Goal: Check status: Check status

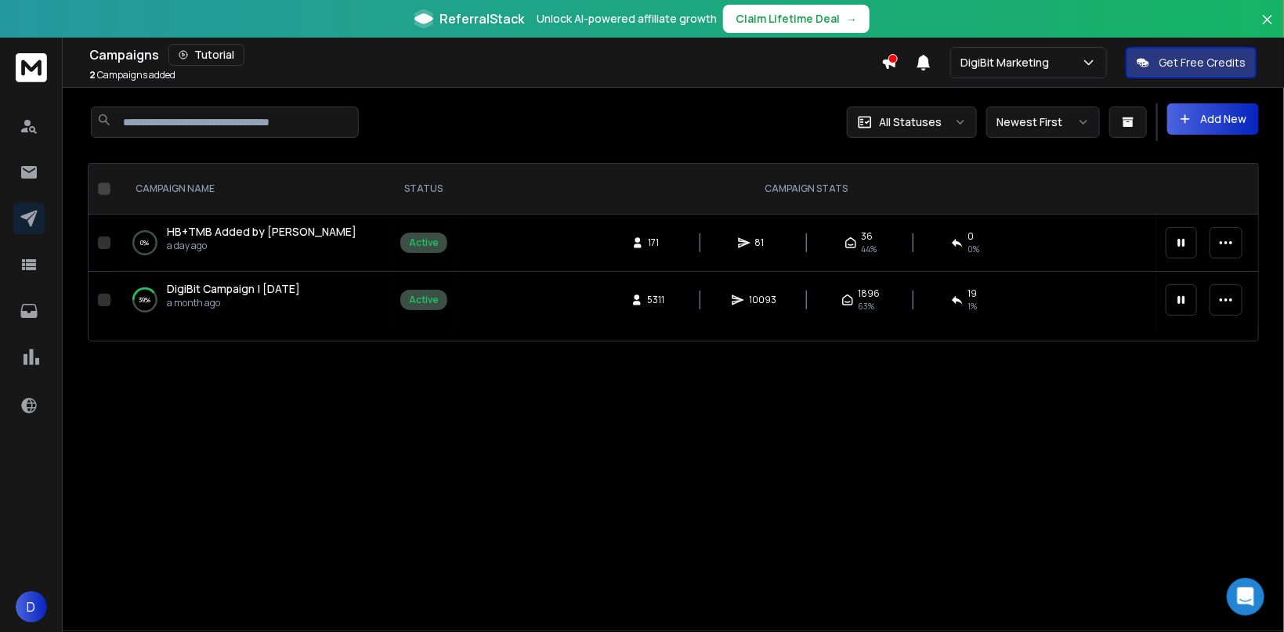
click at [548, 239] on div "171 81 36 44 % 0 0 %" at bounding box center [806, 242] width 681 height 25
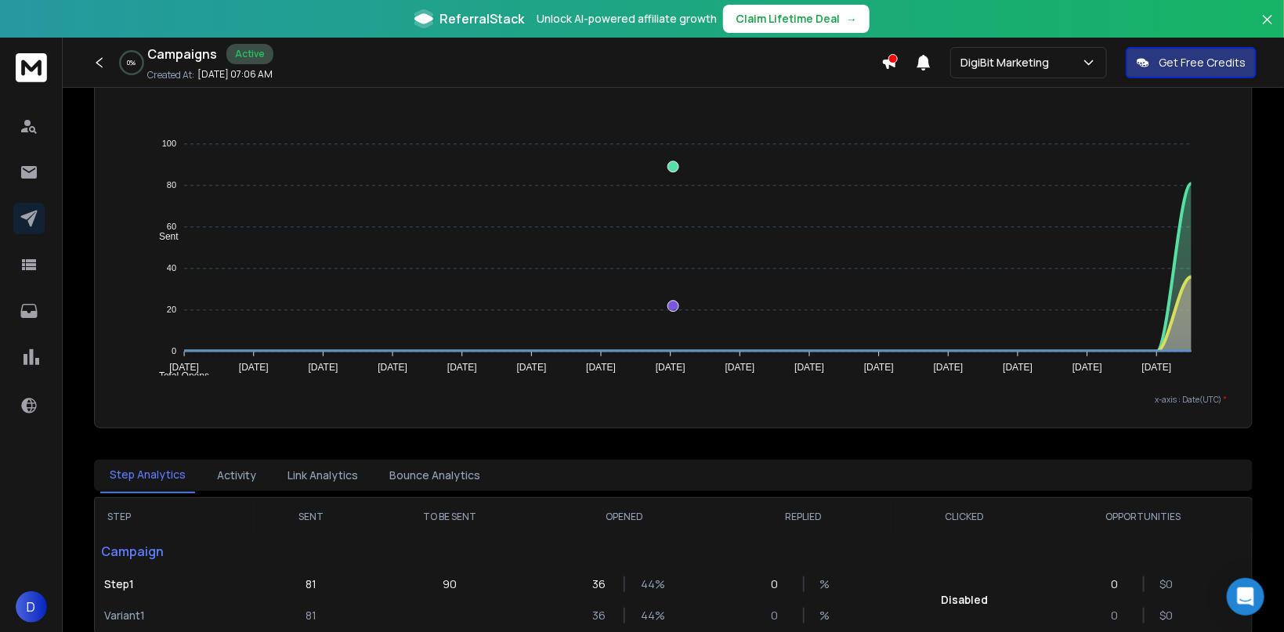
scroll to position [382, 0]
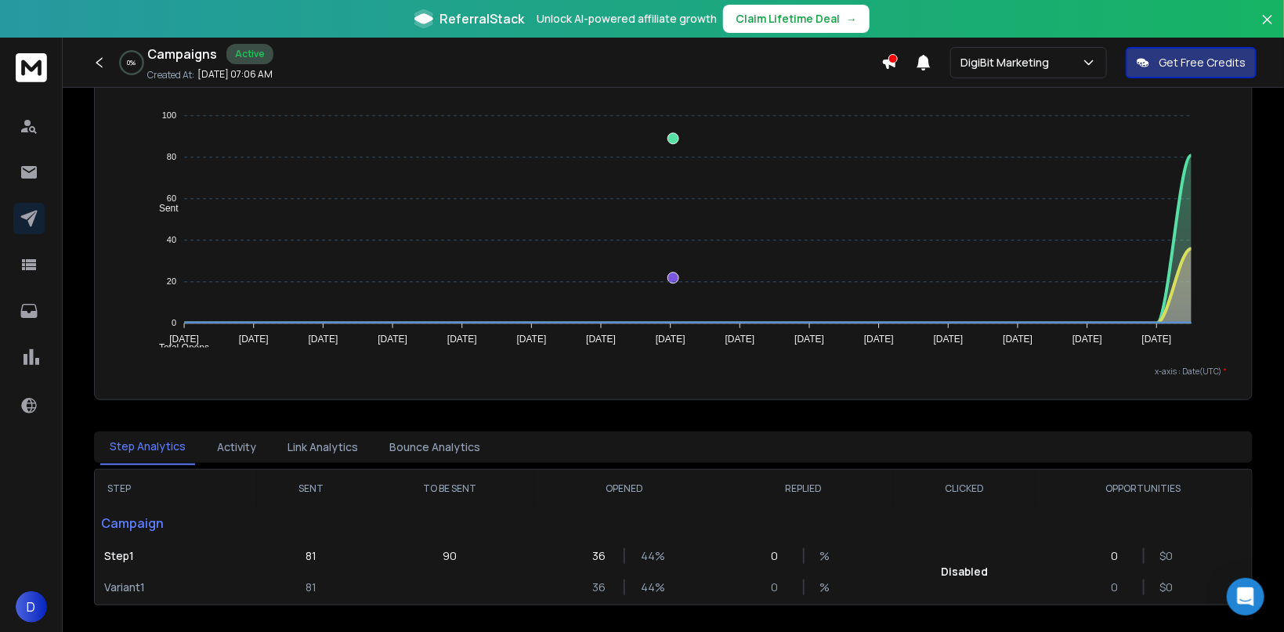
click at [211, 442] on button "Activity" at bounding box center [237, 447] width 58 height 34
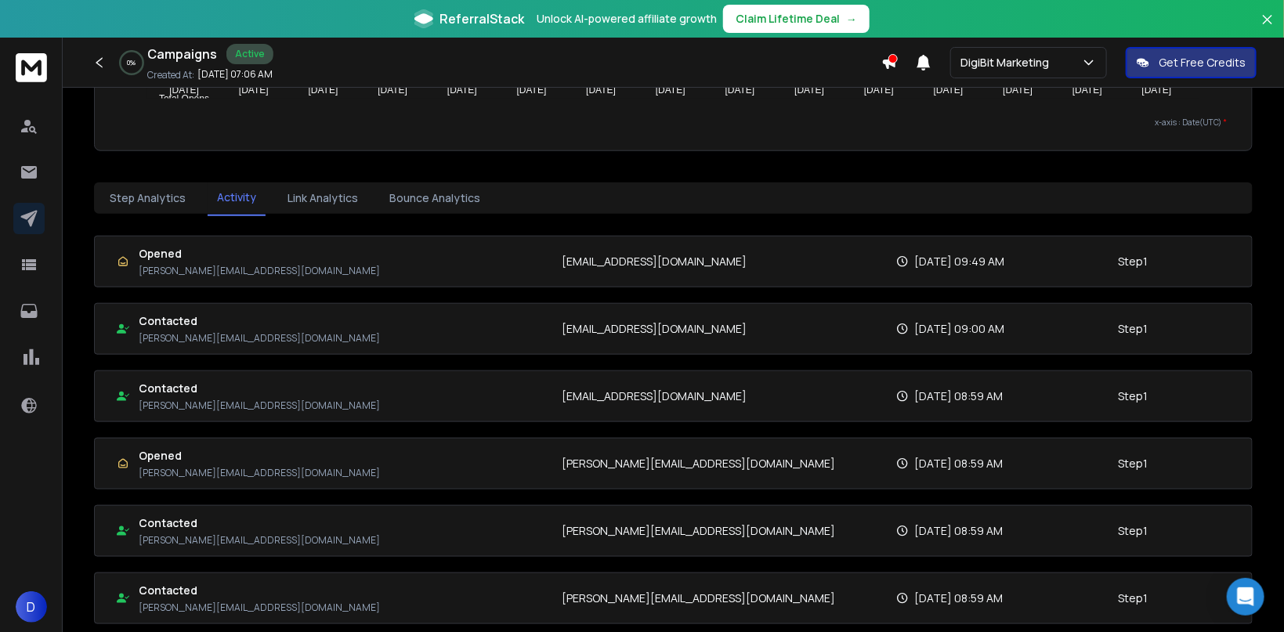
scroll to position [478, 0]
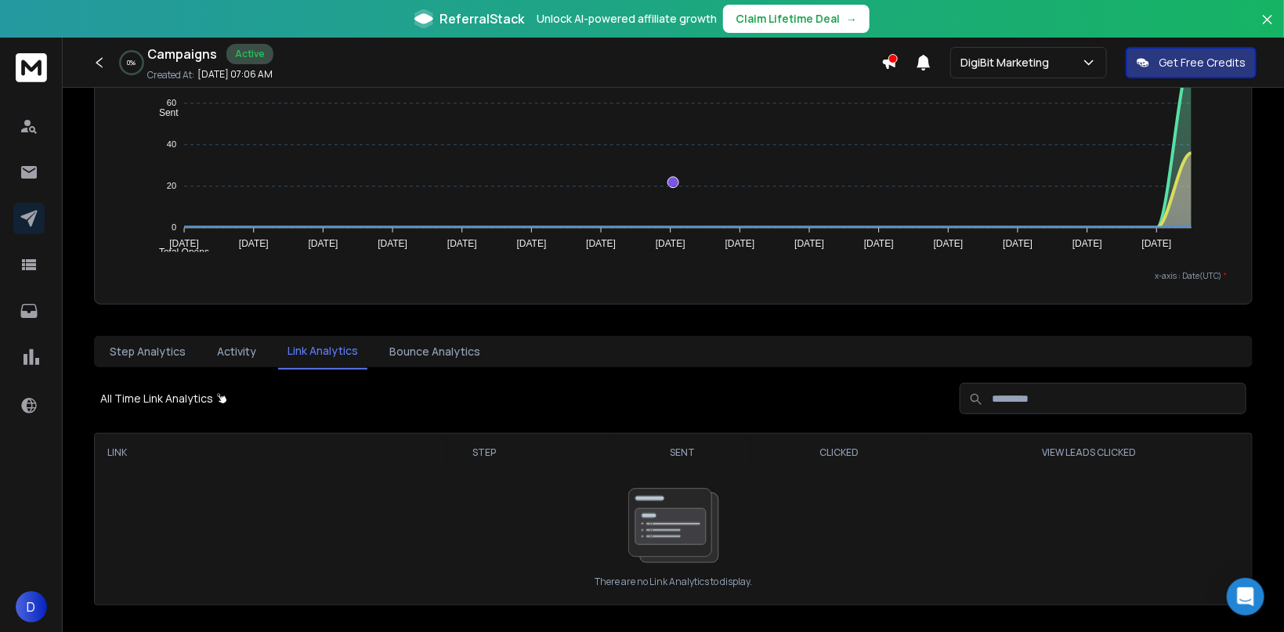
click at [441, 338] on div "Leads Contacted 81 Open Rate 44.44 % 36 Total Click Rate Disabled Know More Rep…" at bounding box center [673, 194] width 1159 height 835
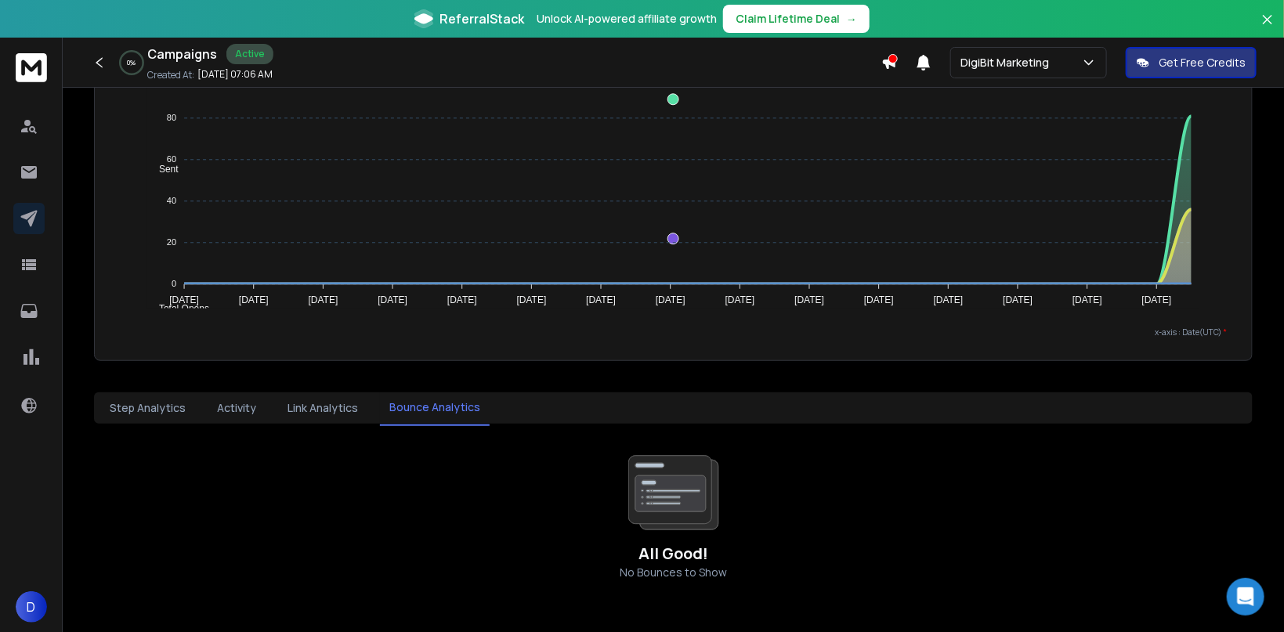
click at [228, 414] on button "Activity" at bounding box center [237, 408] width 58 height 34
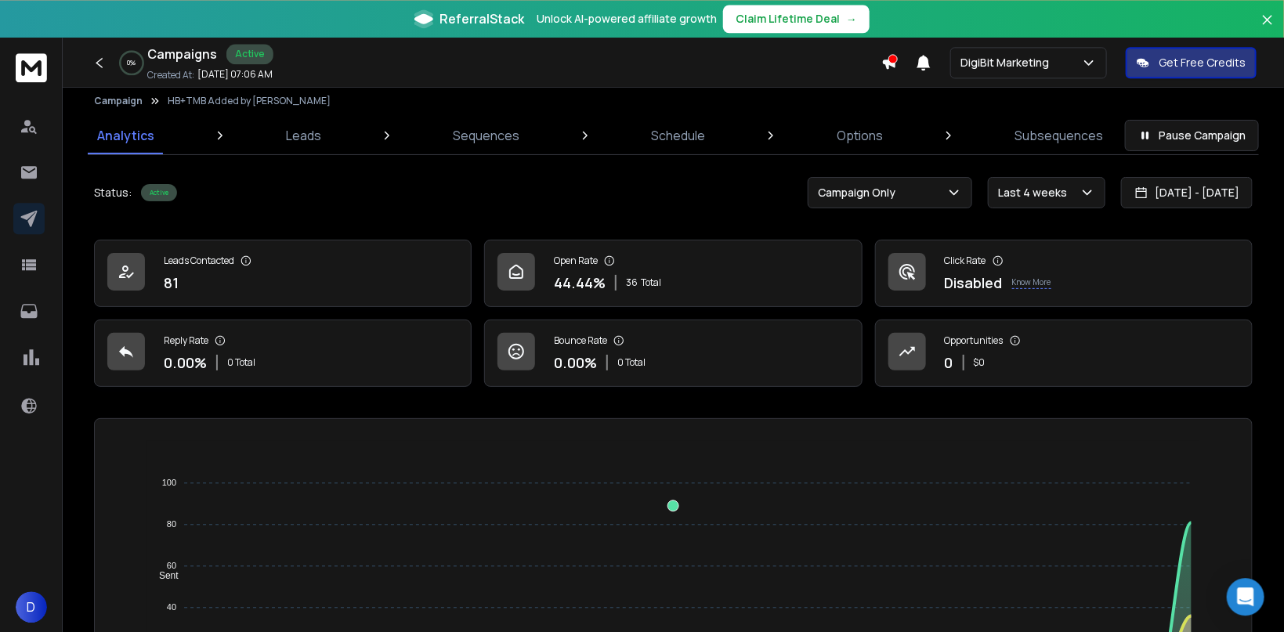
scroll to position [0, 0]
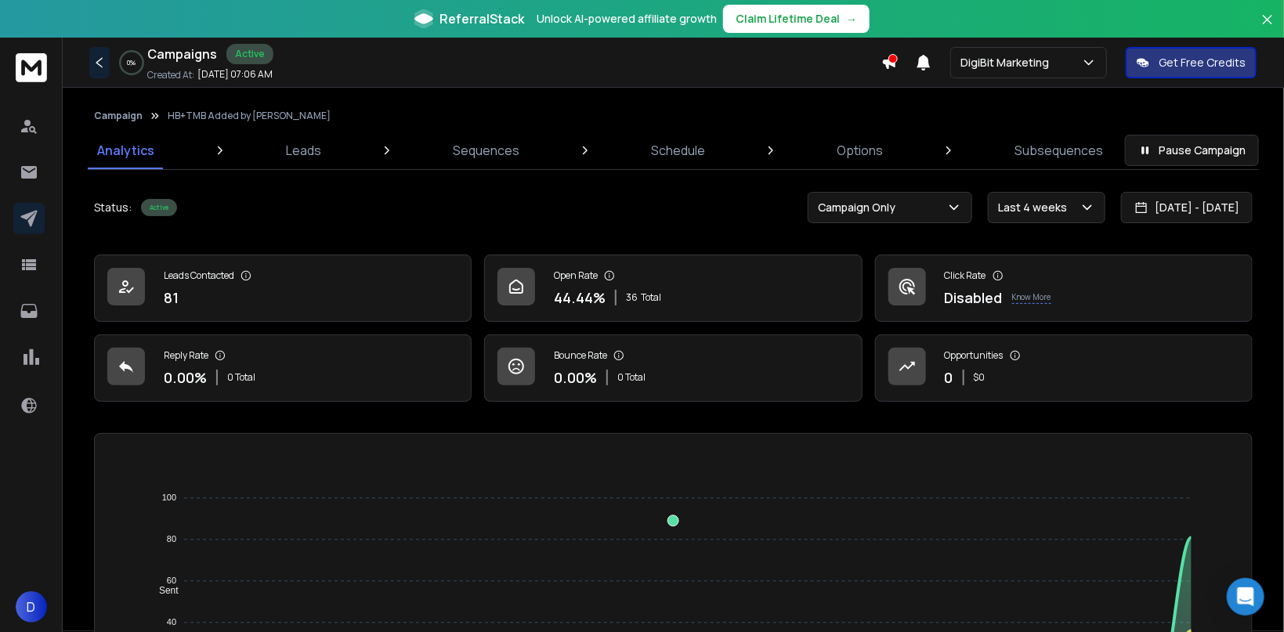
click at [99, 59] on icon at bounding box center [99, 63] width 14 height 14
